Goal: Task Accomplishment & Management: Manage account settings

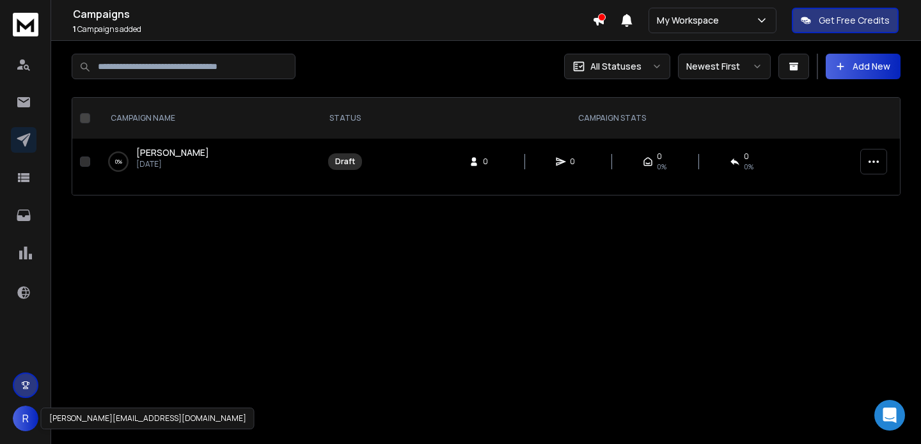
click at [29, 421] on span "R" at bounding box center [26, 419] width 26 height 26
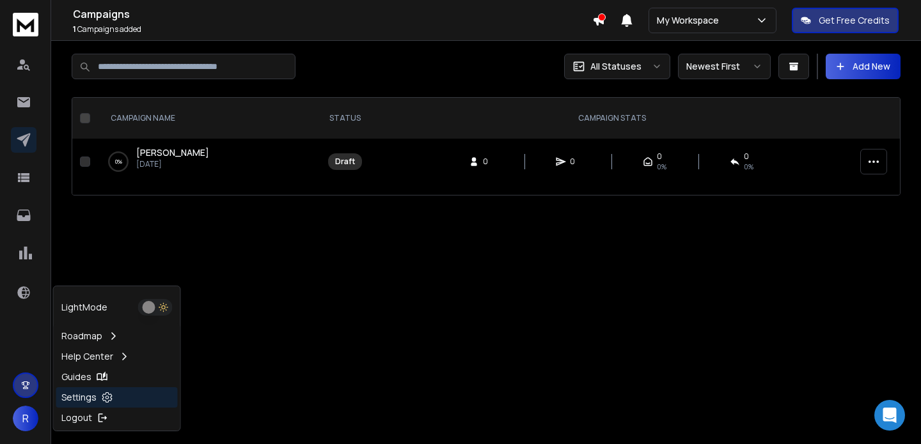
click at [77, 397] on p "Settings" at bounding box center [78, 397] width 35 height 13
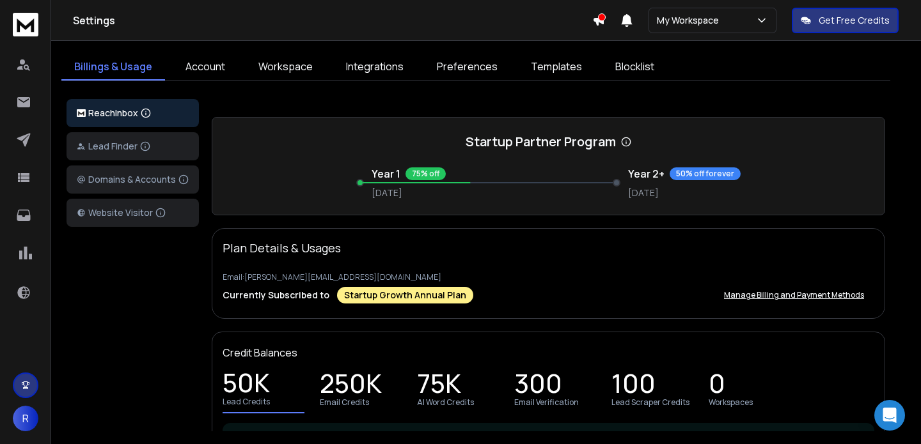
click at [374, 75] on link "Integrations" at bounding box center [374, 67] width 83 height 27
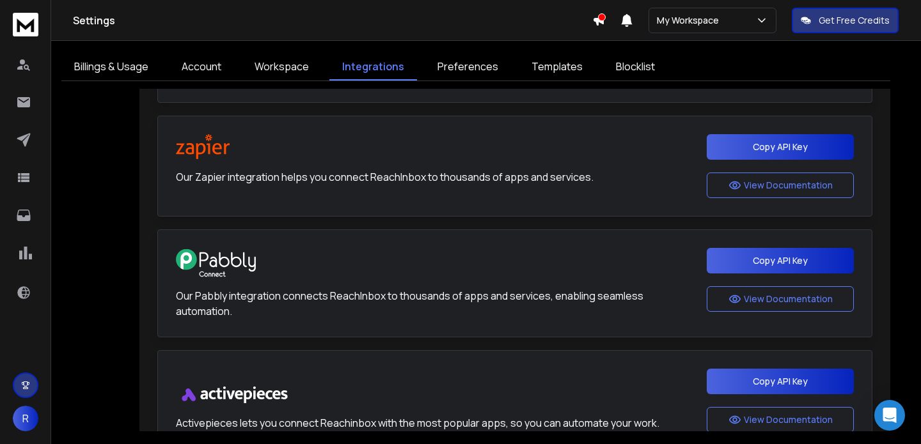
scroll to position [189, 0]
click at [783, 152] on button "Copy API Key" at bounding box center [779, 148] width 147 height 26
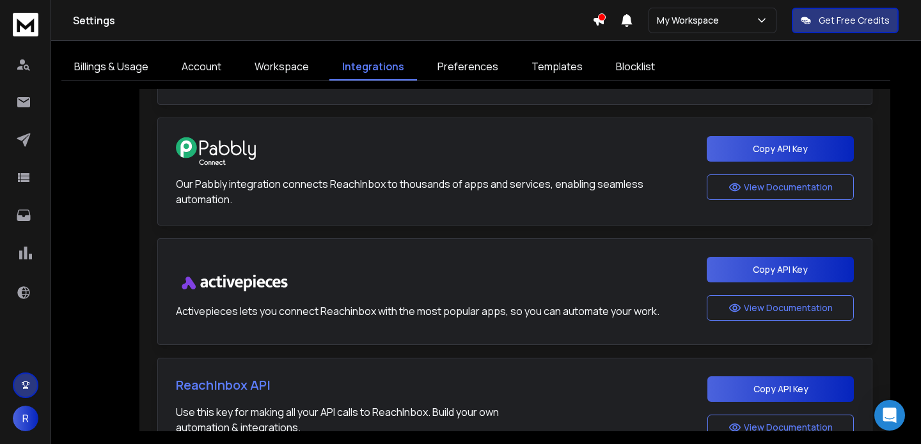
scroll to position [347, 0]
